Goal: Task Accomplishment & Management: Manage account settings

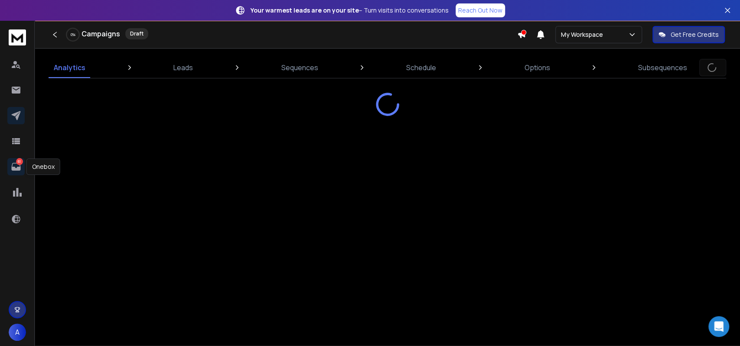
click at [19, 169] on icon at bounding box center [15, 167] width 9 height 8
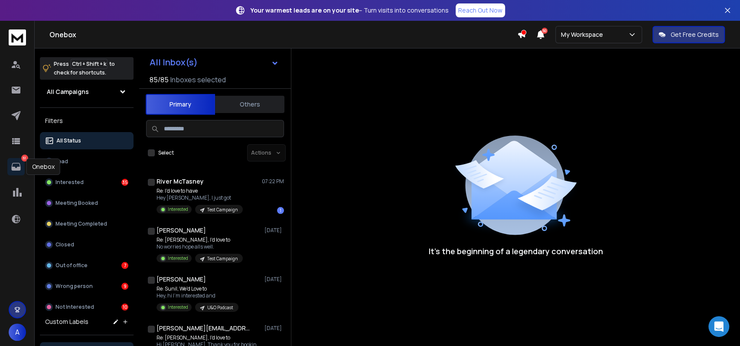
click at [729, 5] on div at bounding box center [728, 10] width 8 height 21
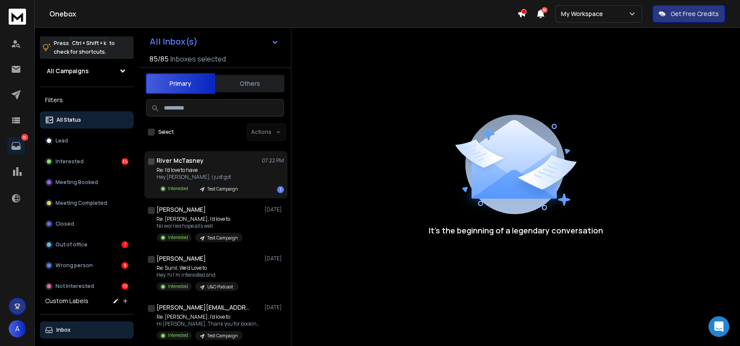
click at [251, 164] on div "River McTasney 07:22 PM" at bounding box center [220, 161] width 127 height 9
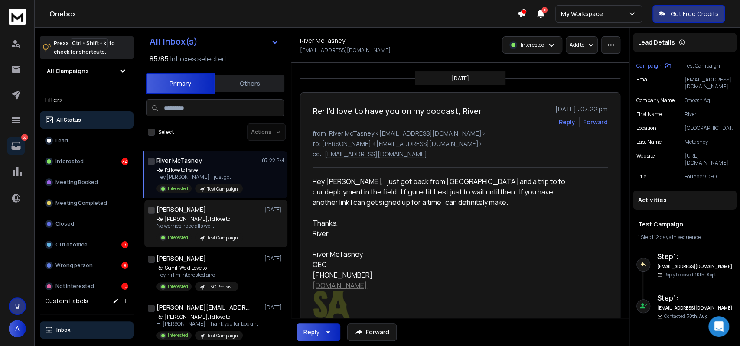
click at [259, 211] on div "[PERSON_NAME] [DATE]" at bounding box center [220, 209] width 127 height 9
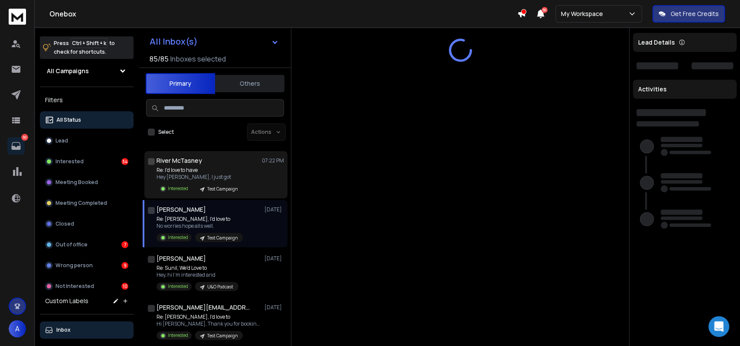
click at [250, 159] on div "River McTasney 07:22 PM" at bounding box center [220, 161] width 127 height 9
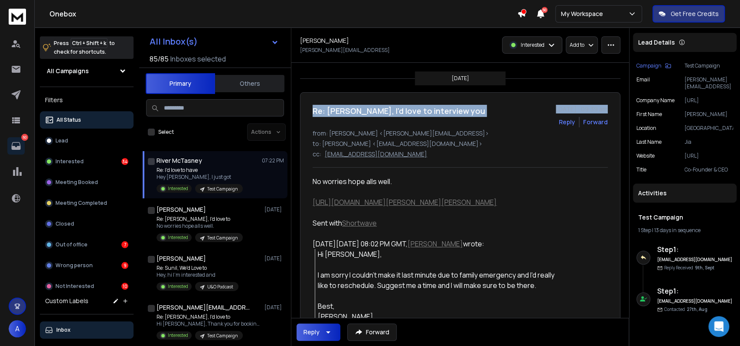
drag, startPoint x: 399, startPoint y: 238, endPoint x: 319, endPoint y: 101, distance: 159.0
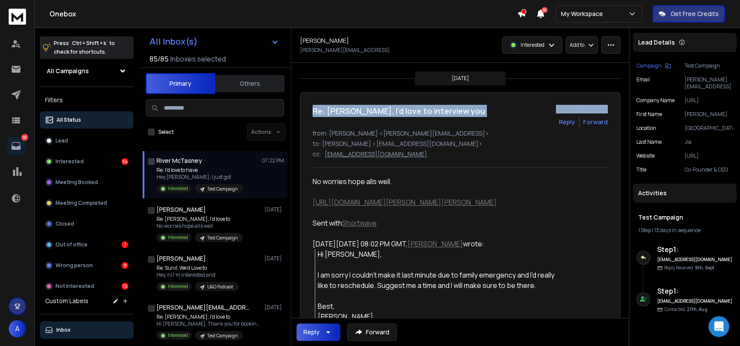
drag, startPoint x: 327, startPoint y: 160, endPoint x: 300, endPoint y: 115, distance: 53.1
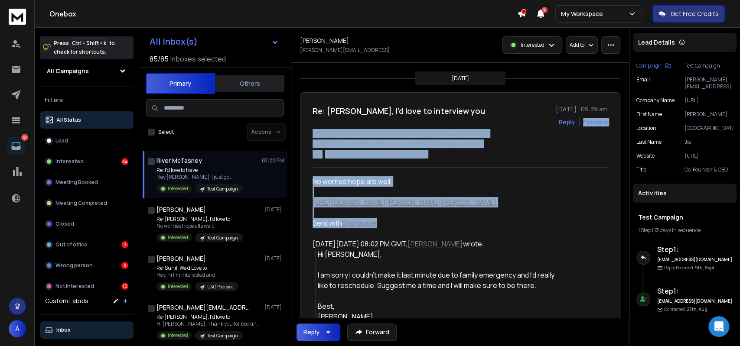
drag, startPoint x: 307, startPoint y: 95, endPoint x: 398, endPoint y: 229, distance: 162.0
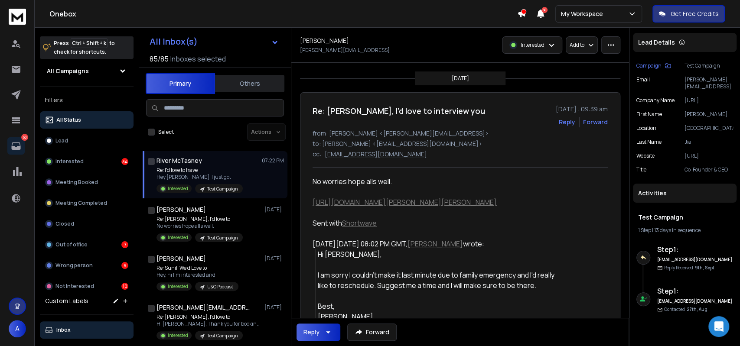
click at [398, 228] on div "Sent with Shortwave" at bounding box center [439, 223] width 253 height 10
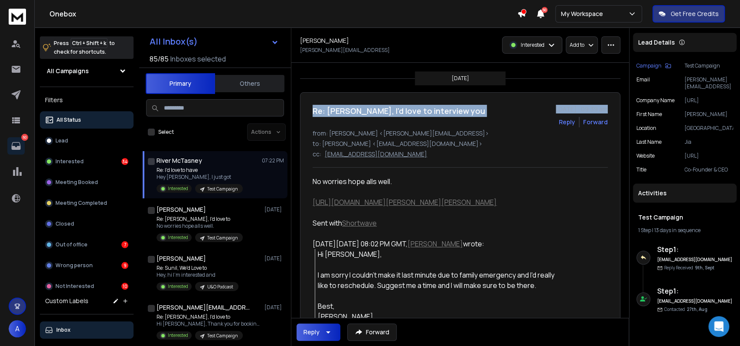
drag, startPoint x: 395, startPoint y: 235, endPoint x: 300, endPoint y: 111, distance: 156.2
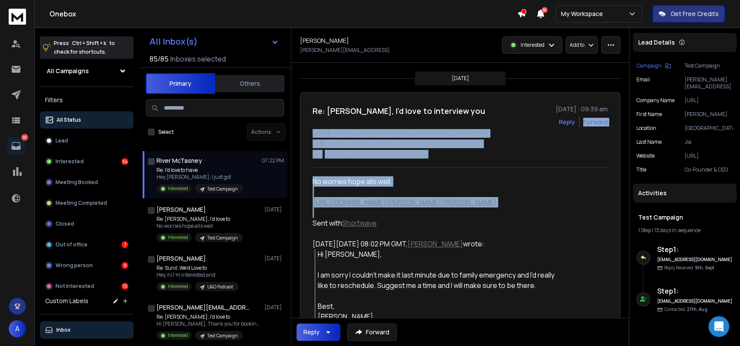
drag, startPoint x: 310, startPoint y: 99, endPoint x: 433, endPoint y: 228, distance: 177.8
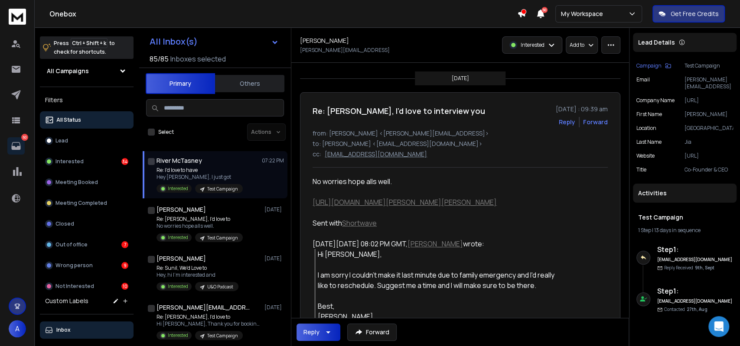
click at [389, 228] on div "Sent with Shortwave" at bounding box center [439, 223] width 253 height 10
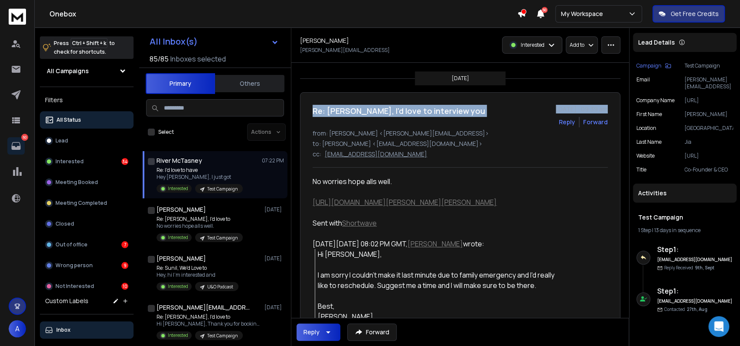
drag, startPoint x: 389, startPoint y: 238, endPoint x: 298, endPoint y: 95, distance: 169.6
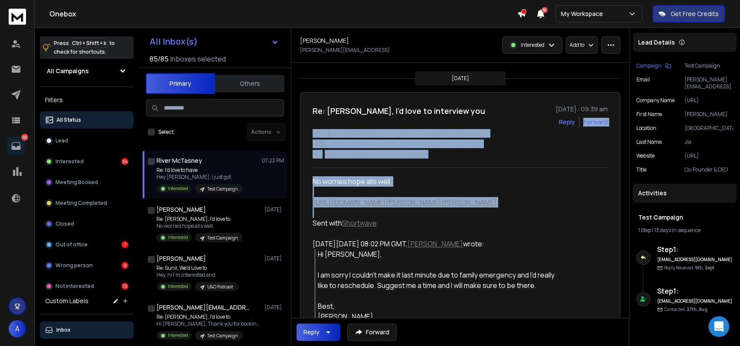
drag, startPoint x: 405, startPoint y: 186, endPoint x: 420, endPoint y: 226, distance: 42.5
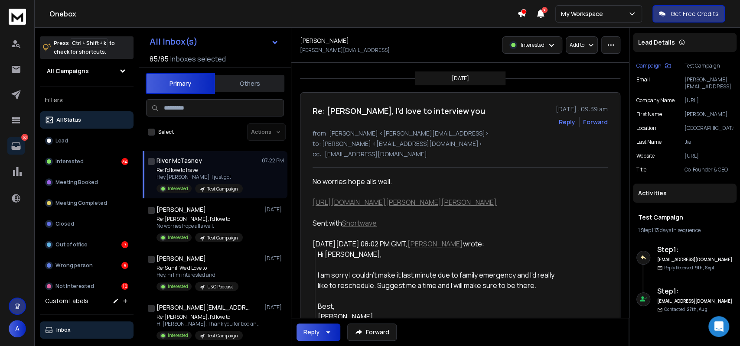
click at [397, 228] on div "Sent with Shortwave" at bounding box center [439, 223] width 253 height 10
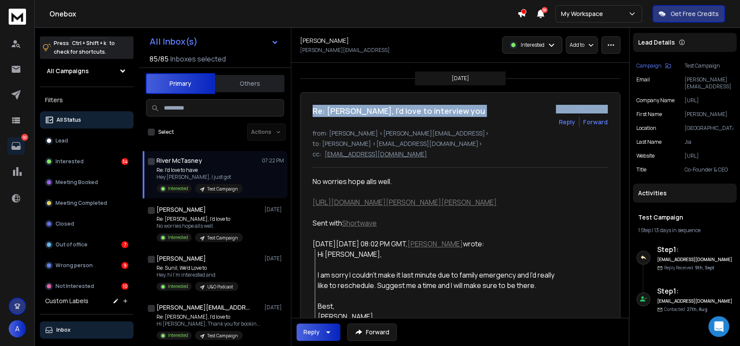
drag, startPoint x: 389, startPoint y: 223, endPoint x: 301, endPoint y: 102, distance: 149.6
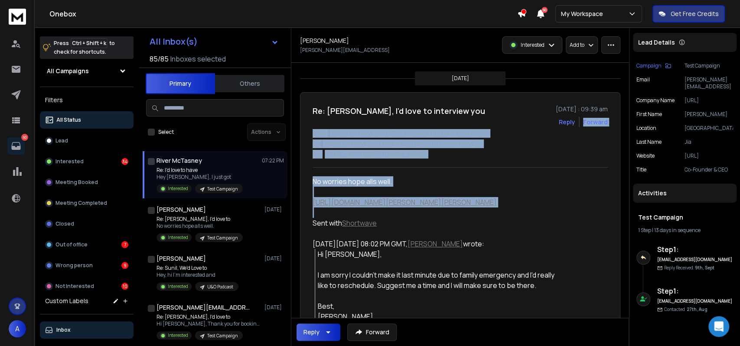
drag, startPoint x: 368, startPoint y: 209, endPoint x: 396, endPoint y: 241, distance: 42.7
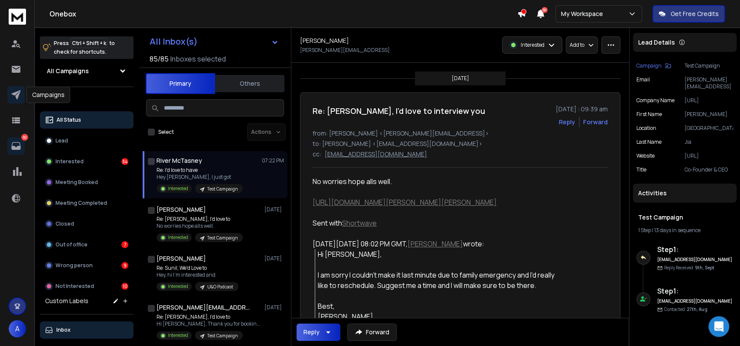
click at [13, 94] on icon at bounding box center [15, 94] width 9 height 9
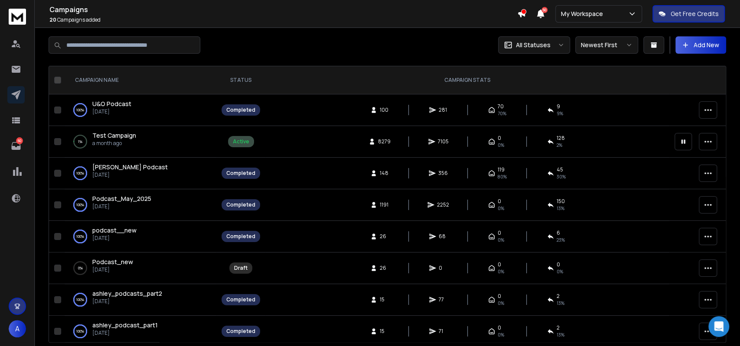
click at [704, 143] on icon "button" at bounding box center [708, 141] width 9 height 9
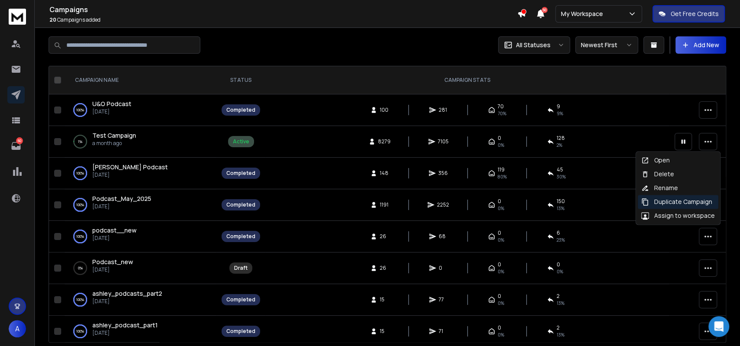
click at [677, 208] on div "Duplicate Campaign" at bounding box center [678, 202] width 81 height 14
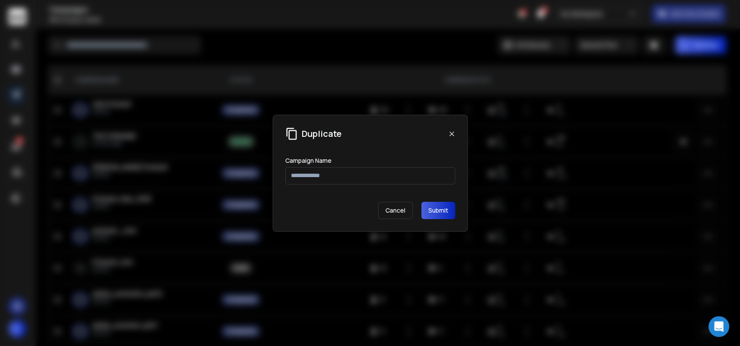
click at [352, 173] on input "text" at bounding box center [370, 175] width 170 height 17
click at [415, 206] on div "Cancel Submit" at bounding box center [370, 210] width 170 height 17
click at [409, 209] on p "Cancel" at bounding box center [395, 210] width 35 height 17
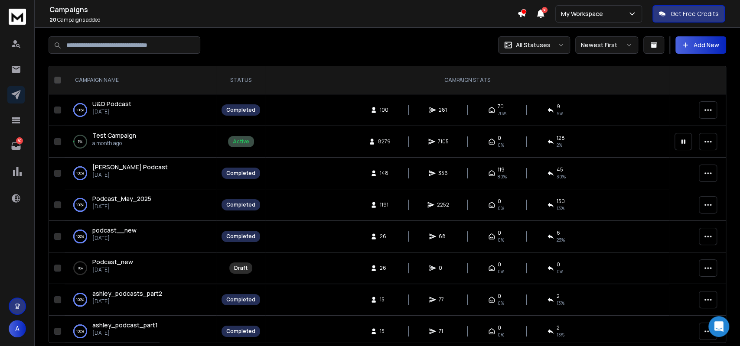
click at [709, 141] on icon "button" at bounding box center [708, 141] width 9 height 9
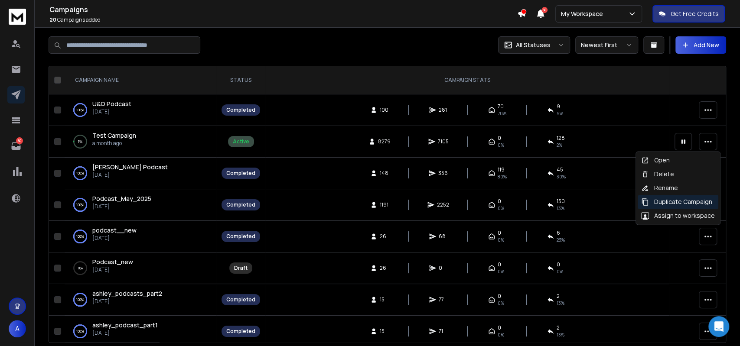
click at [666, 206] on div "Duplicate Campaign" at bounding box center [678, 202] width 81 height 14
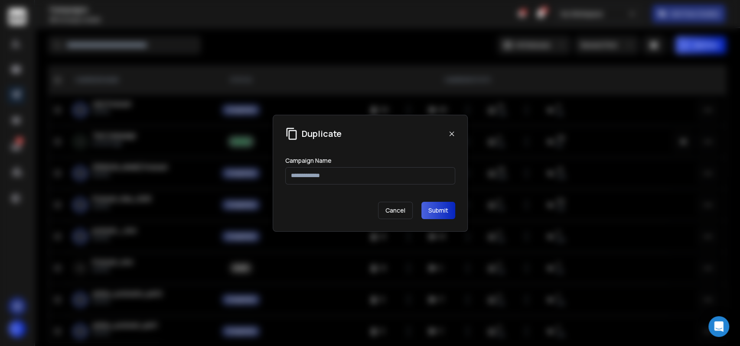
click at [373, 179] on input "text" at bounding box center [370, 175] width 170 height 17
type input "**********"
click at [443, 217] on button "Submit" at bounding box center [438, 210] width 34 height 17
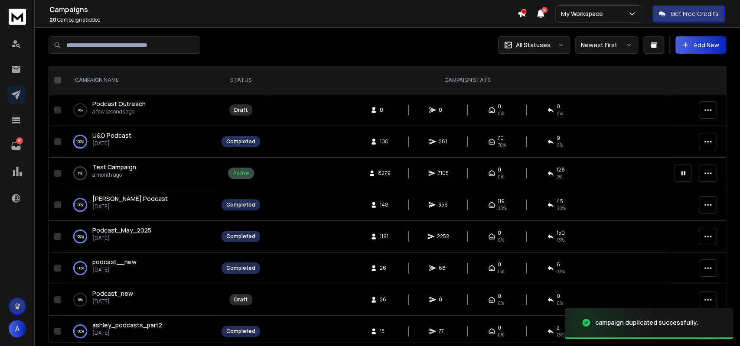
click at [707, 113] on icon "button" at bounding box center [708, 110] width 9 height 9
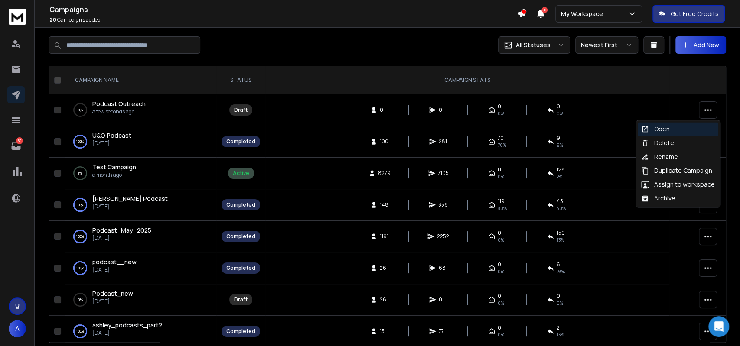
click at [138, 105] on span "Podcast Outreach" at bounding box center [118, 104] width 53 height 8
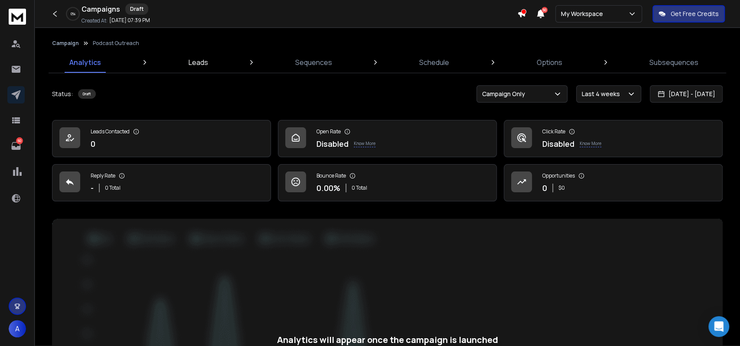
click at [199, 59] on p "Leads" at bounding box center [199, 62] width 20 height 10
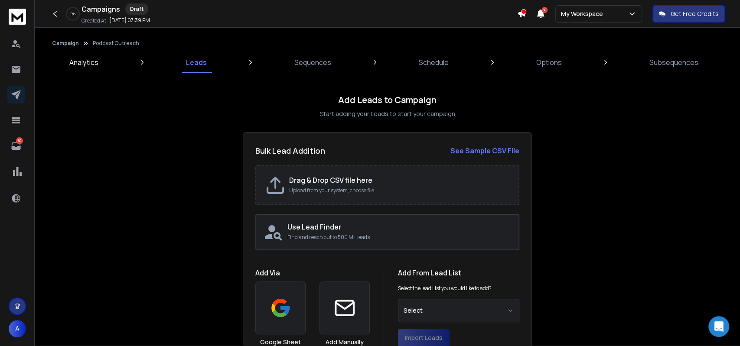
click at [101, 55] on link "Analytics" at bounding box center [83, 62] width 39 height 21
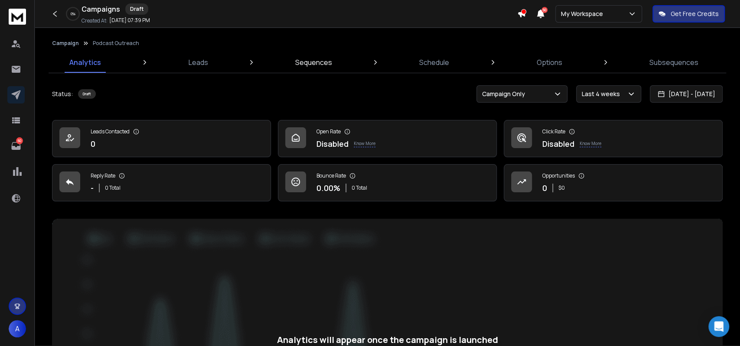
click at [311, 63] on p "Sequences" at bounding box center [313, 62] width 37 height 10
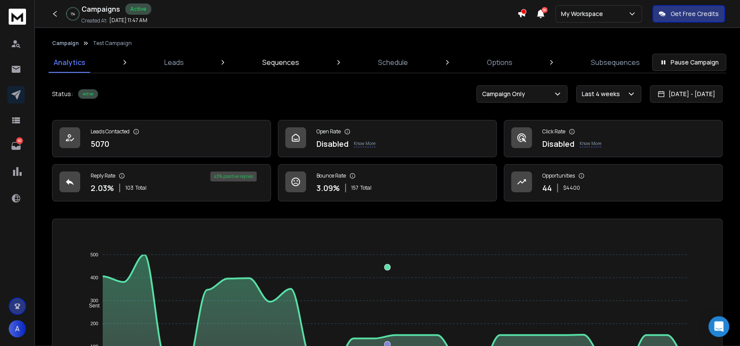
click at [273, 62] on p "Sequences" at bounding box center [280, 62] width 37 height 10
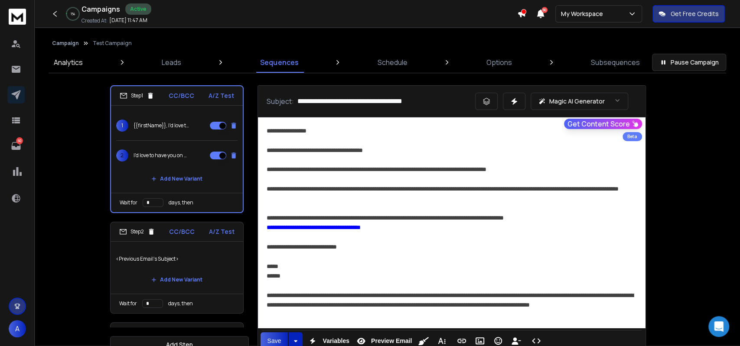
click at [68, 58] on p "Analytics" at bounding box center [68, 62] width 29 height 10
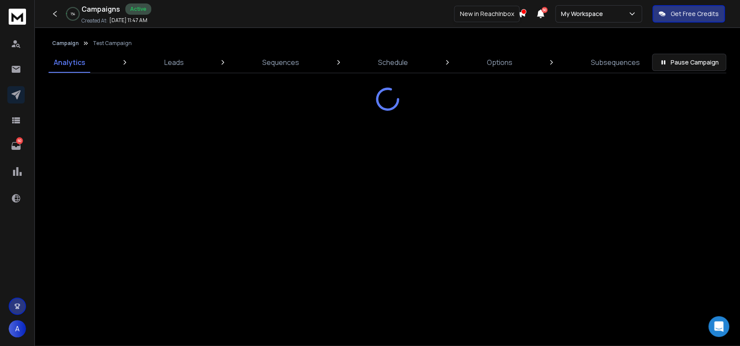
click at [525, 11] on div at bounding box center [523, 11] width 5 height 5
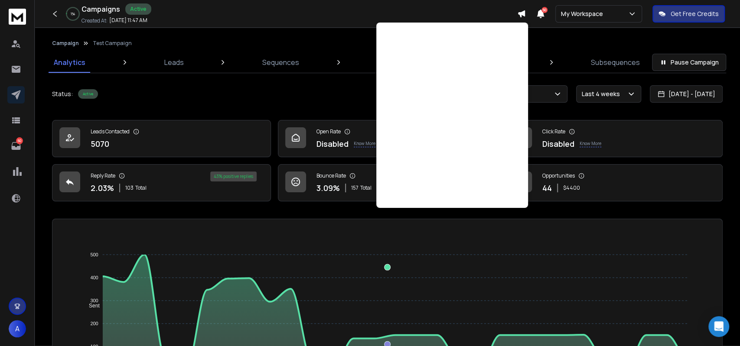
click at [311, 46] on div "Campaign Test Campaign" at bounding box center [387, 43] width 671 height 7
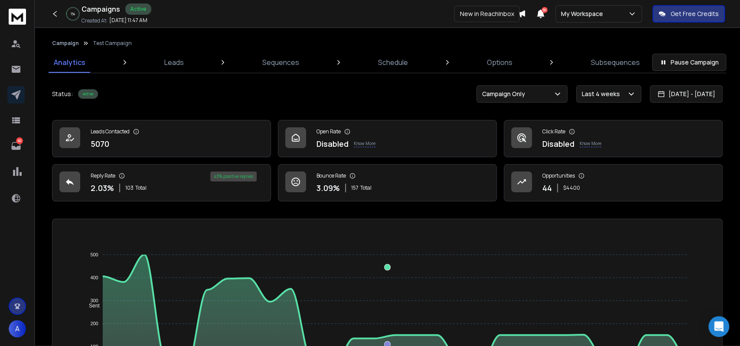
click at [517, 13] on div "New in ReachInbox" at bounding box center [486, 14] width 65 height 16
click at [521, 13] on icon at bounding box center [521, 14] width 9 height 9
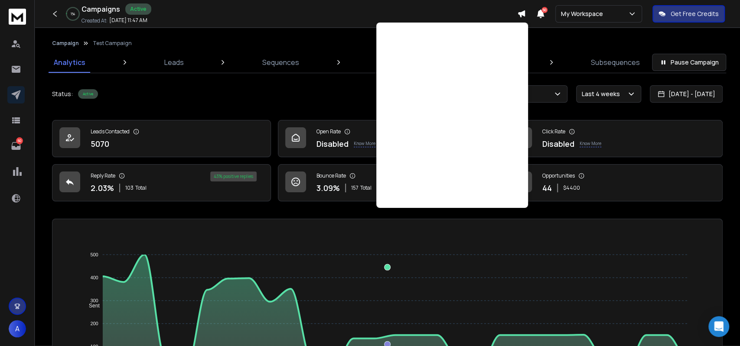
click at [319, 41] on div "Campaign Test Campaign" at bounding box center [387, 43] width 671 height 7
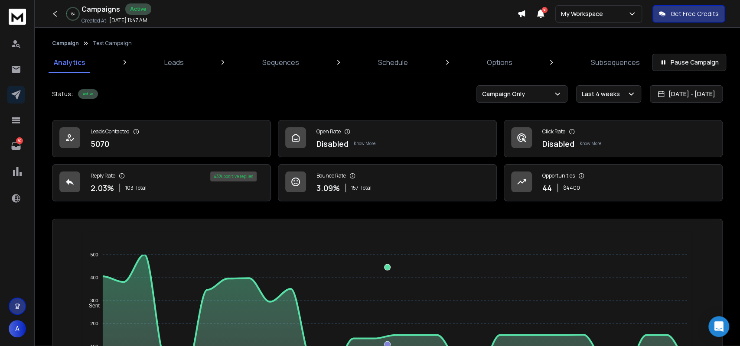
click at [273, 138] on div "Leads Contacted 5070 Open Rate Disabled Know More Click Rate Disabled Know More…" at bounding box center [387, 161] width 671 height 82
click at [188, 62] on link "Leads" at bounding box center [174, 62] width 30 height 21
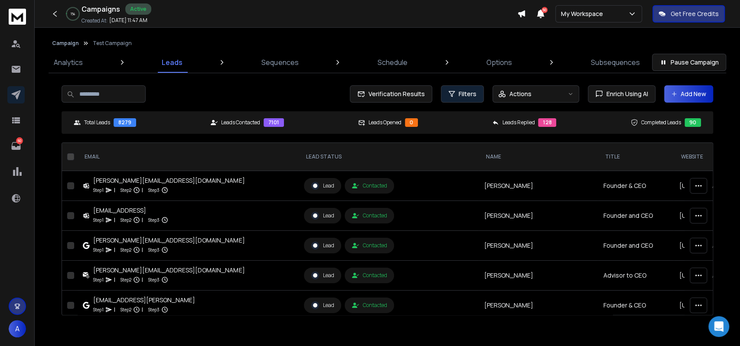
click at [469, 91] on span "Filters" at bounding box center [468, 94] width 18 height 9
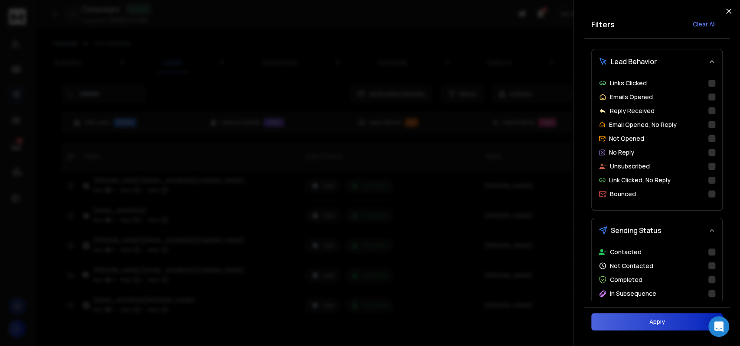
click at [725, 13] on icon "button" at bounding box center [728, 11] width 9 height 9
